Goal: Task Accomplishment & Management: Manage account settings

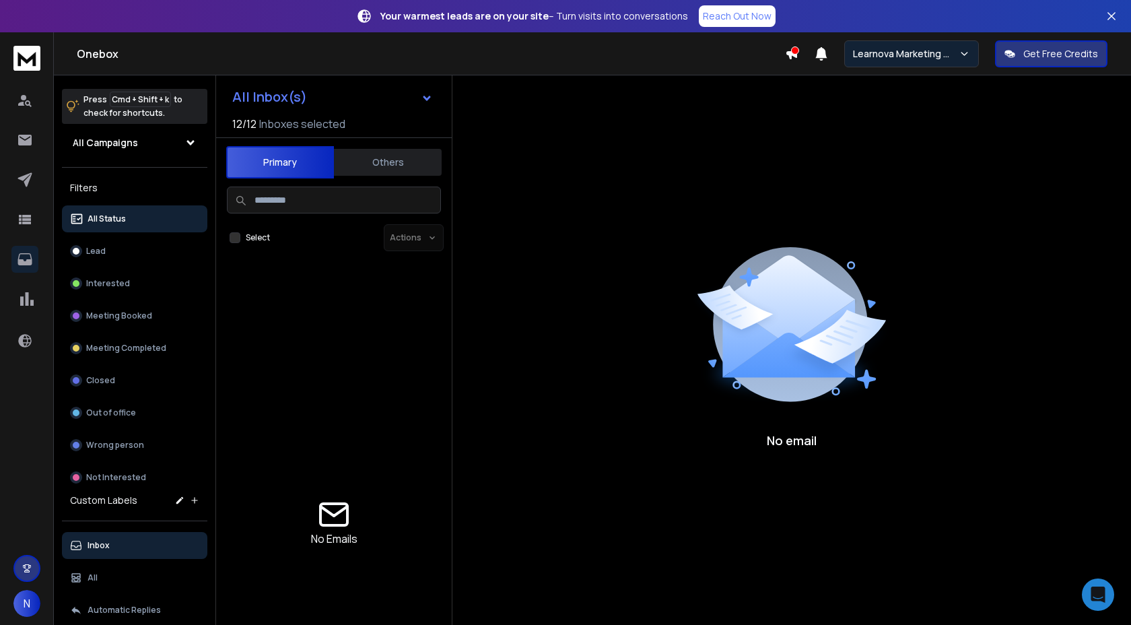
click at [882, 52] on p "Learnova Marketing Emails" at bounding box center [906, 53] width 106 height 13
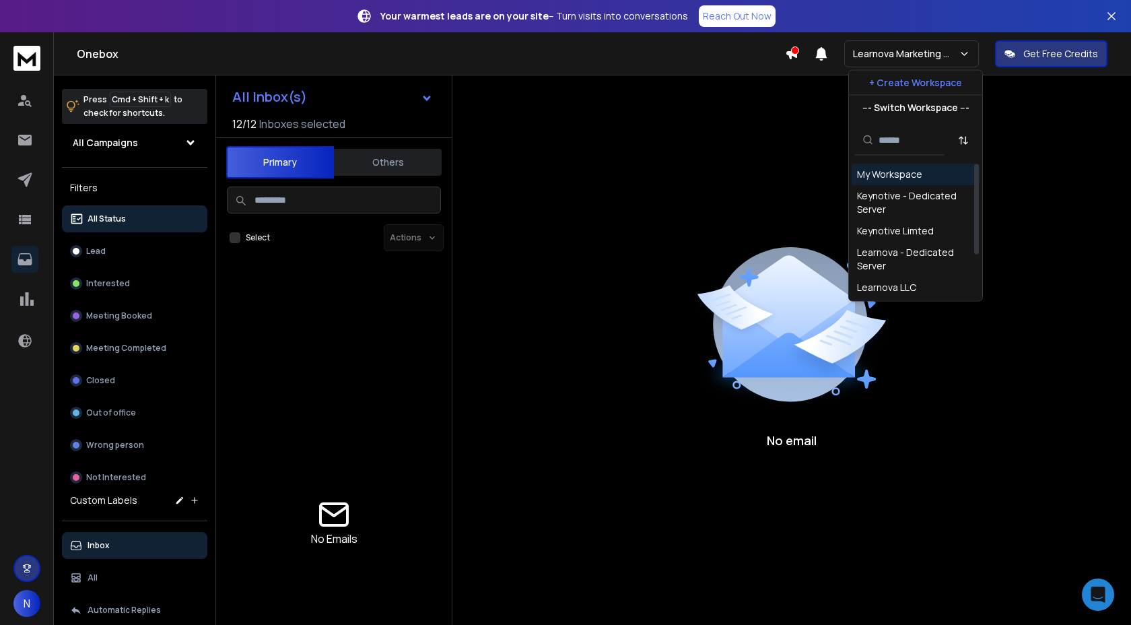
click at [873, 176] on div "My Workspace" at bounding box center [889, 174] width 65 height 13
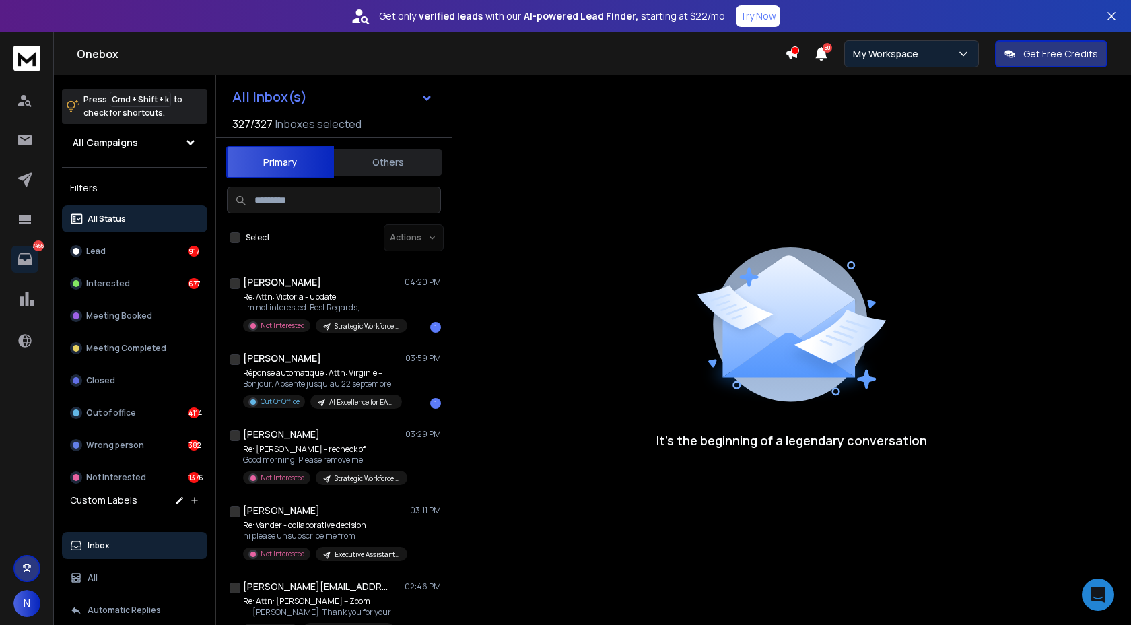
click at [921, 54] on p "My Workspace" at bounding box center [888, 53] width 71 height 13
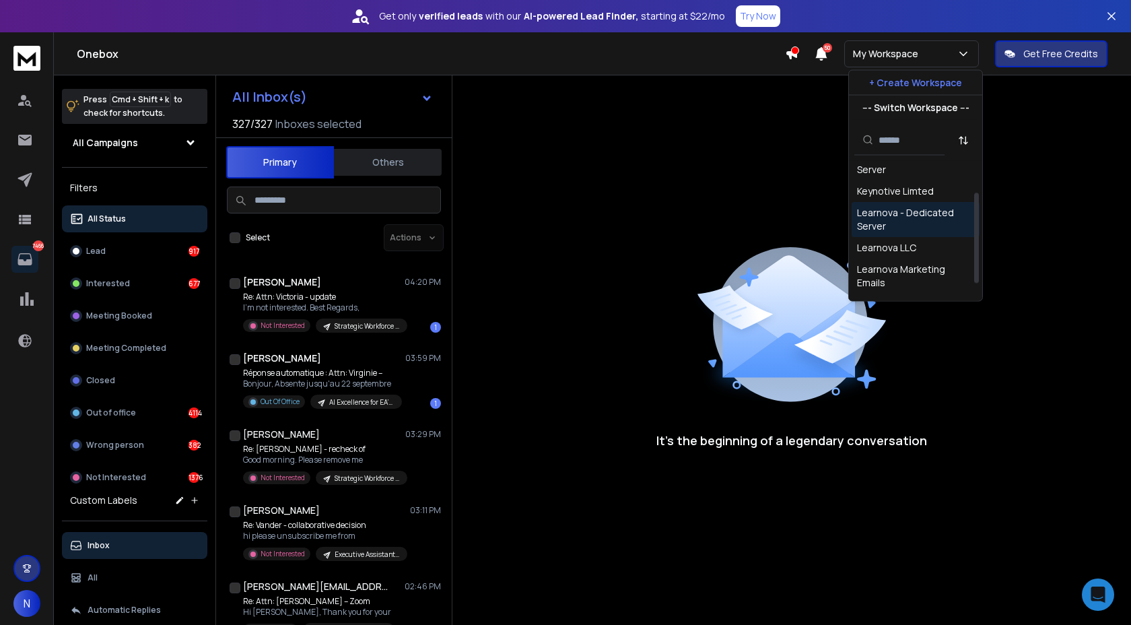
scroll to position [43, 0]
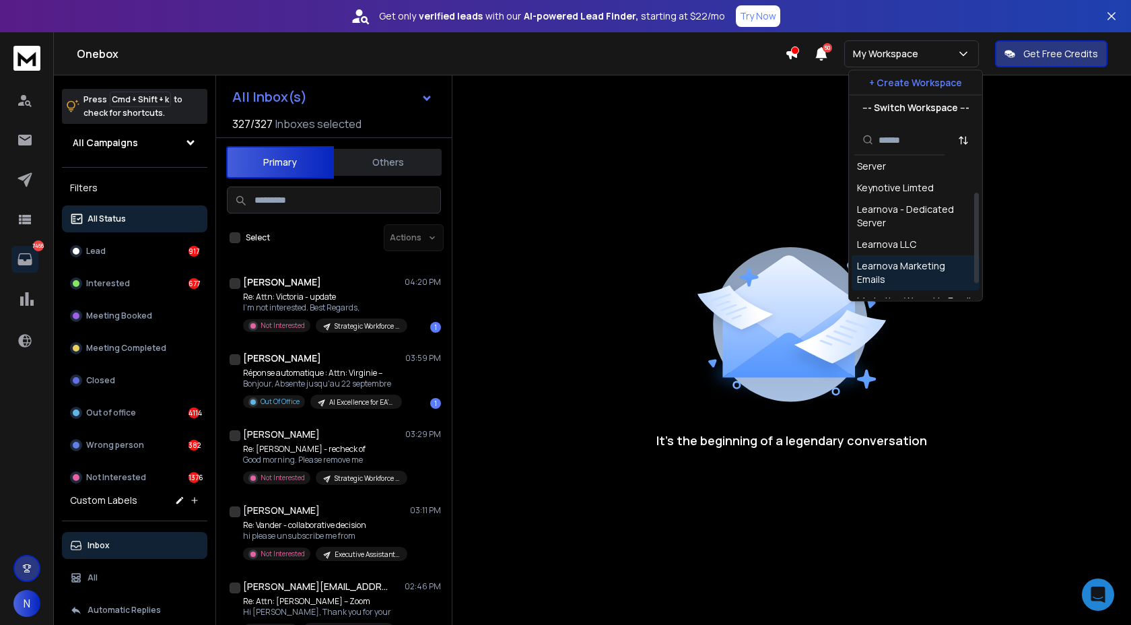
click at [903, 263] on div "Learnova Marketing Emails" at bounding box center [915, 272] width 117 height 27
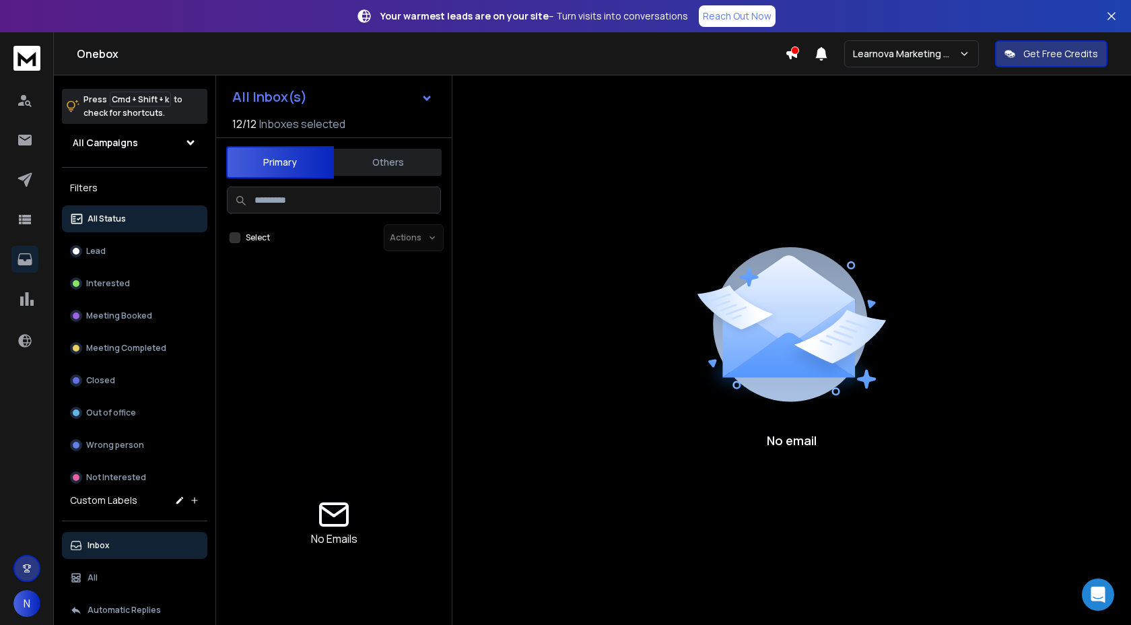
click at [365, 151] on button "Others" at bounding box center [388, 162] width 108 height 30
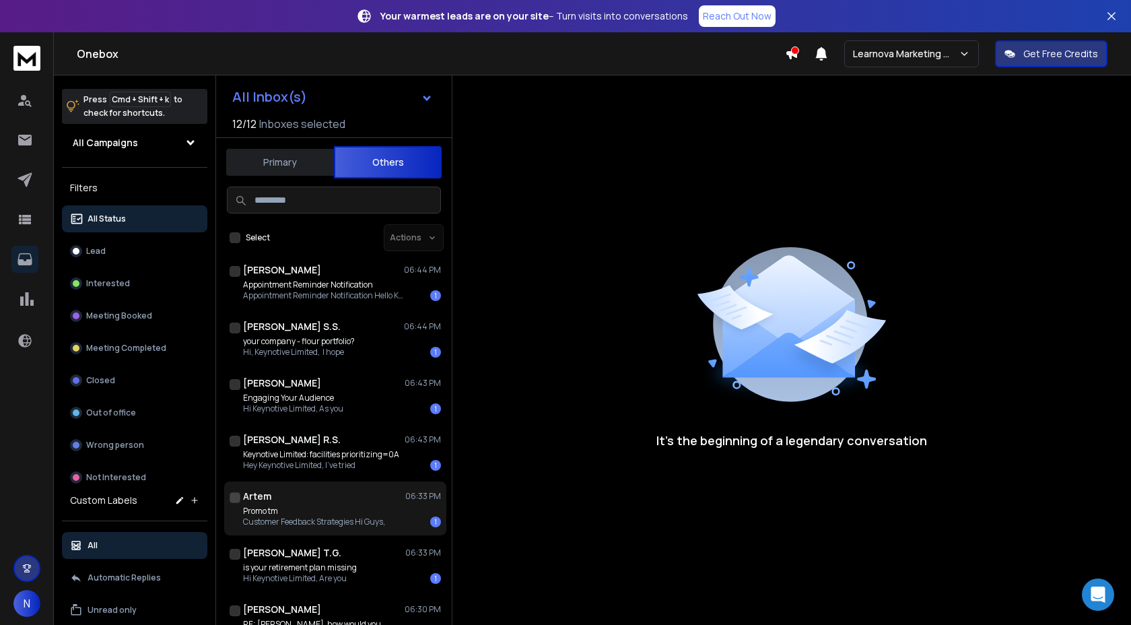
scroll to position [2360, 0]
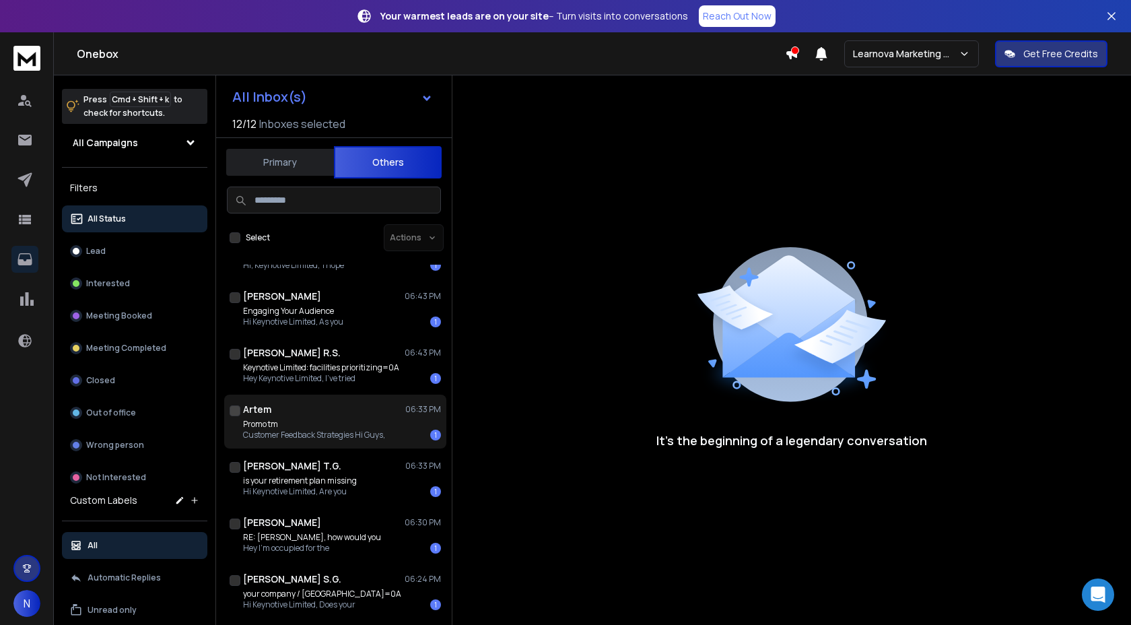
click at [313, 534] on p "RE: [PERSON_NAME], how would you" at bounding box center [312, 537] width 138 height 11
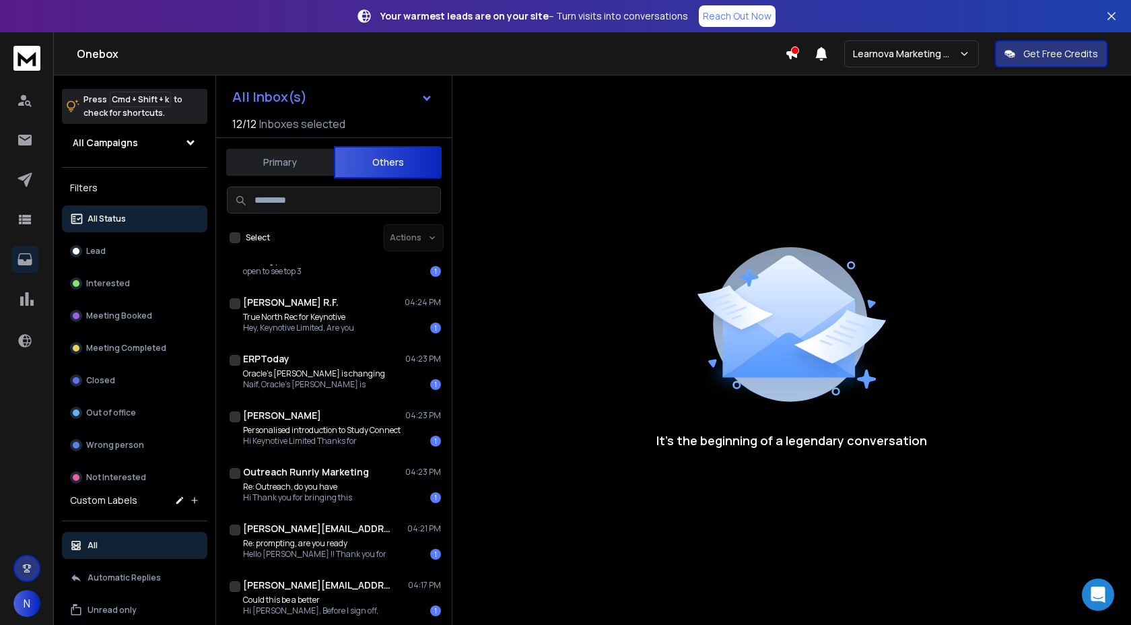
scroll to position [5600, 0]
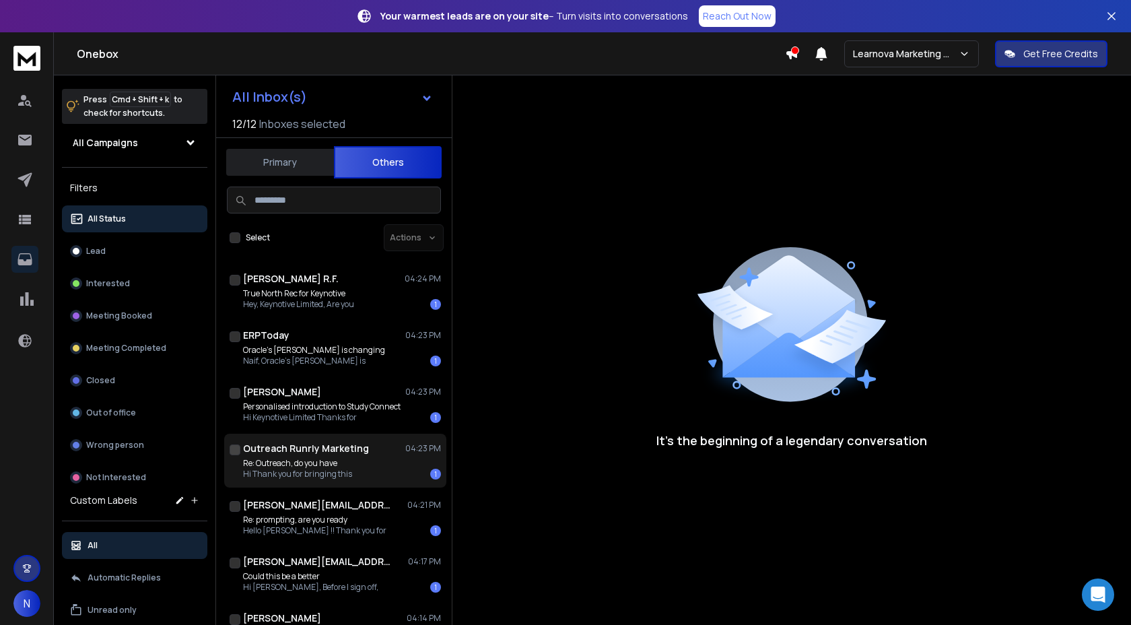
click at [343, 481] on div "Outreach Runrly Marketing 04:23 PM Re: Outreach, do you have Hi Thank you for b…" at bounding box center [335, 460] width 222 height 54
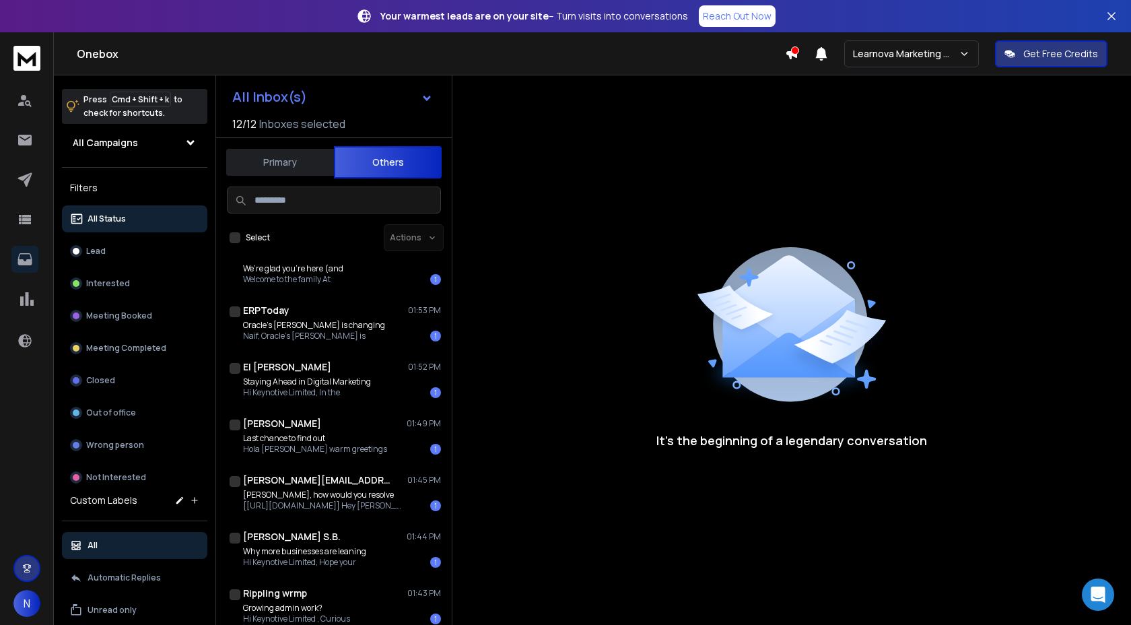
scroll to position [8708, 0]
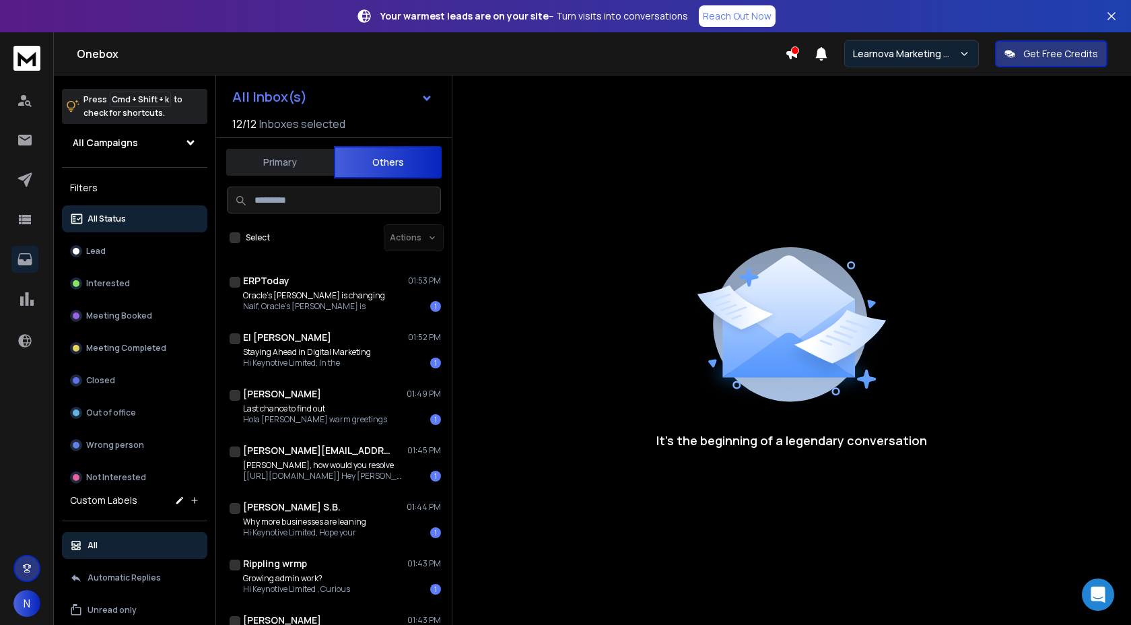
click at [904, 43] on button "Learnova Marketing Emails" at bounding box center [911, 53] width 135 height 27
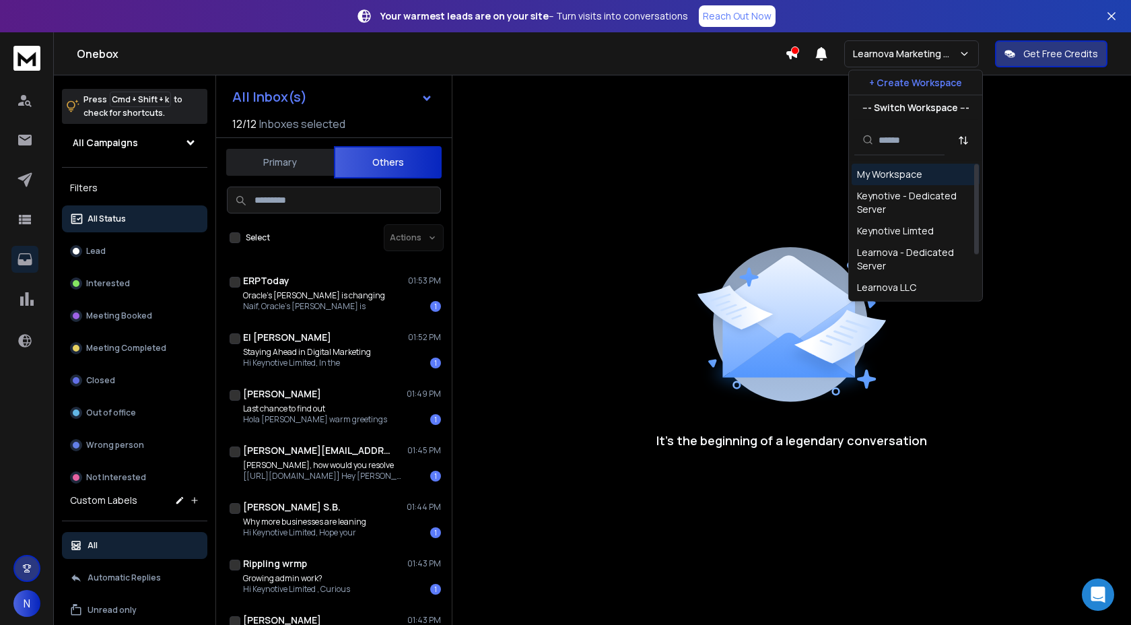
click at [894, 176] on div "My Workspace" at bounding box center [889, 174] width 65 height 13
